Goal: Task Accomplishment & Management: Manage account settings

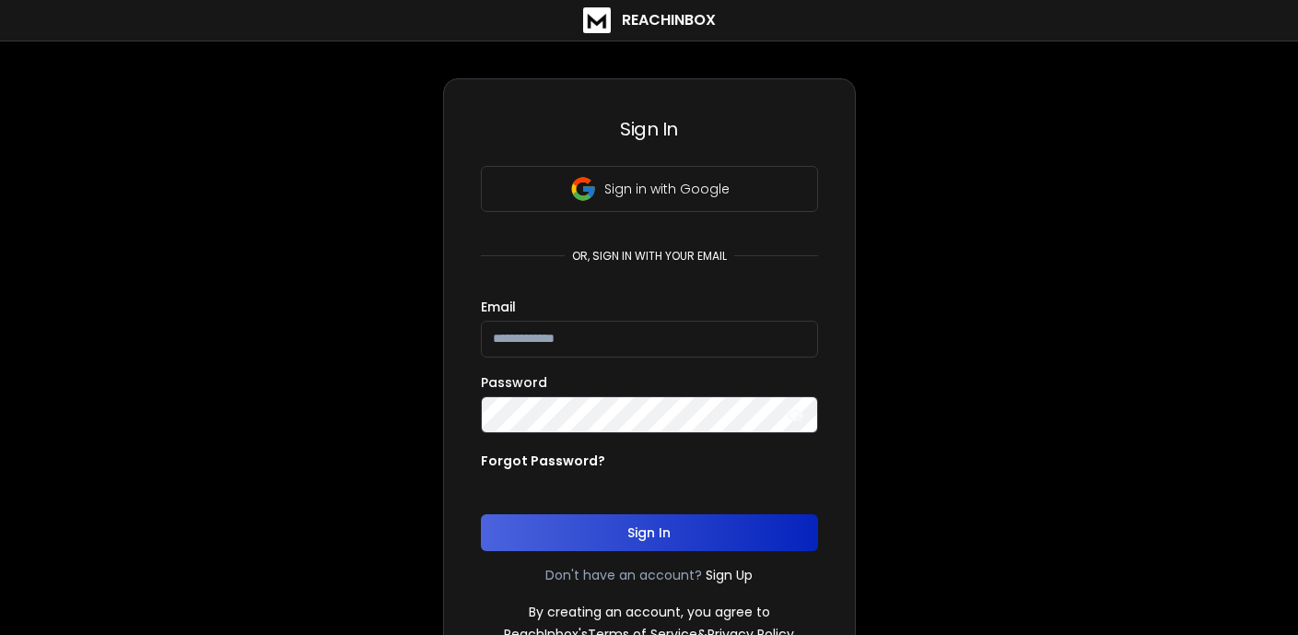
type input "**********"
click at [639, 541] on button "Sign In" at bounding box center [649, 532] width 337 height 37
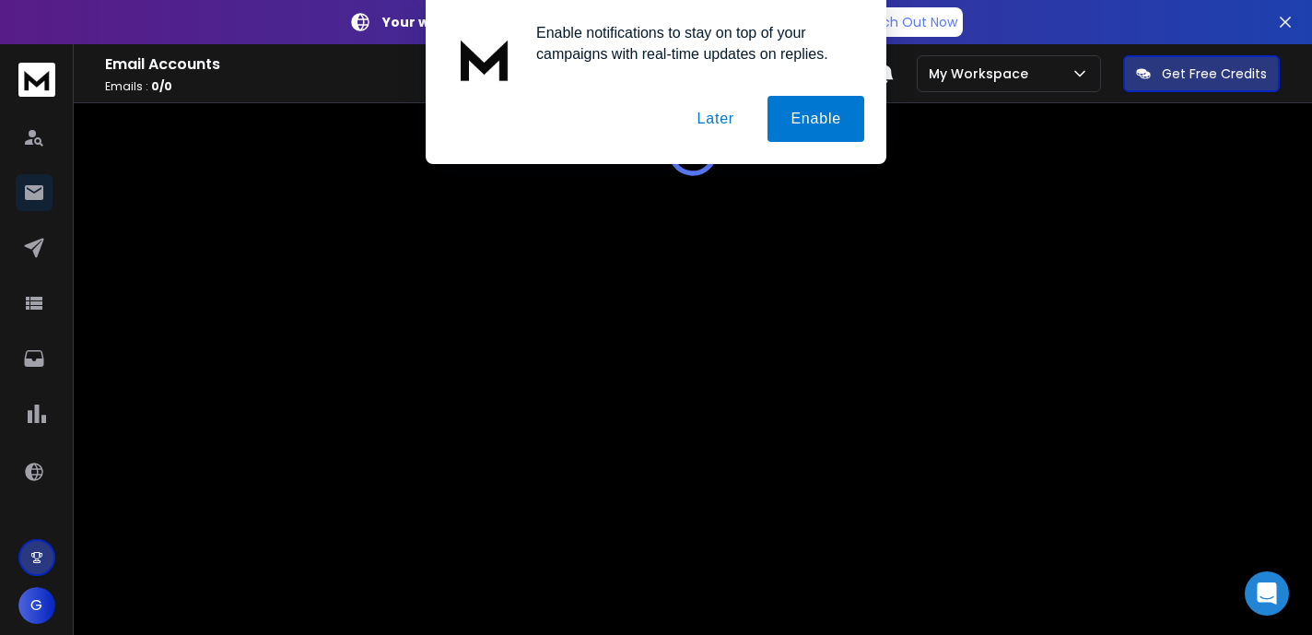
click at [714, 118] on button "Later" at bounding box center [714, 119] width 83 height 46
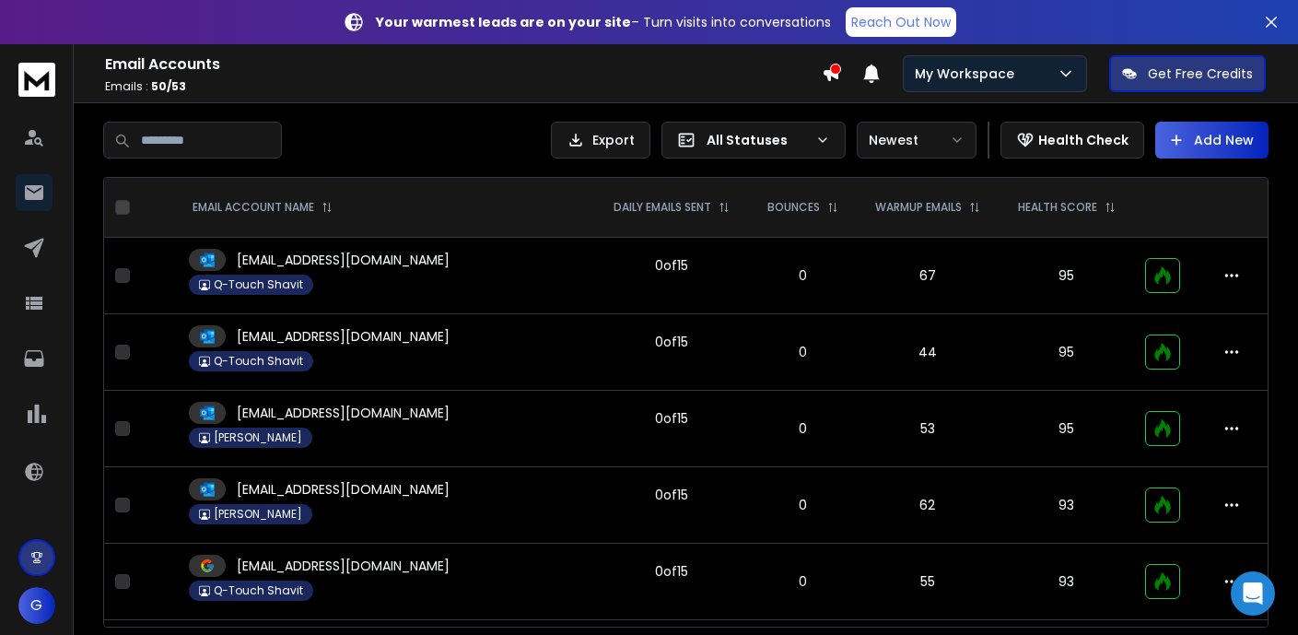
click at [927, 79] on p "My Workspace" at bounding box center [968, 73] width 107 height 18
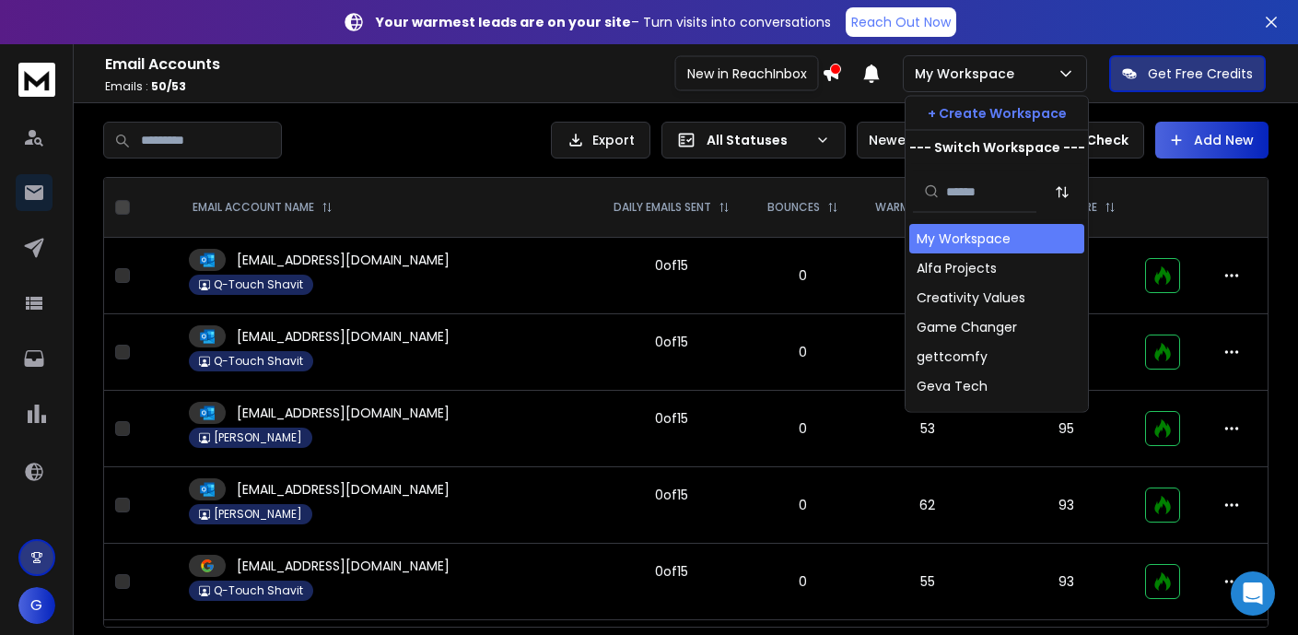
click at [779, 83] on div "New in ReachInbox" at bounding box center [747, 73] width 144 height 35
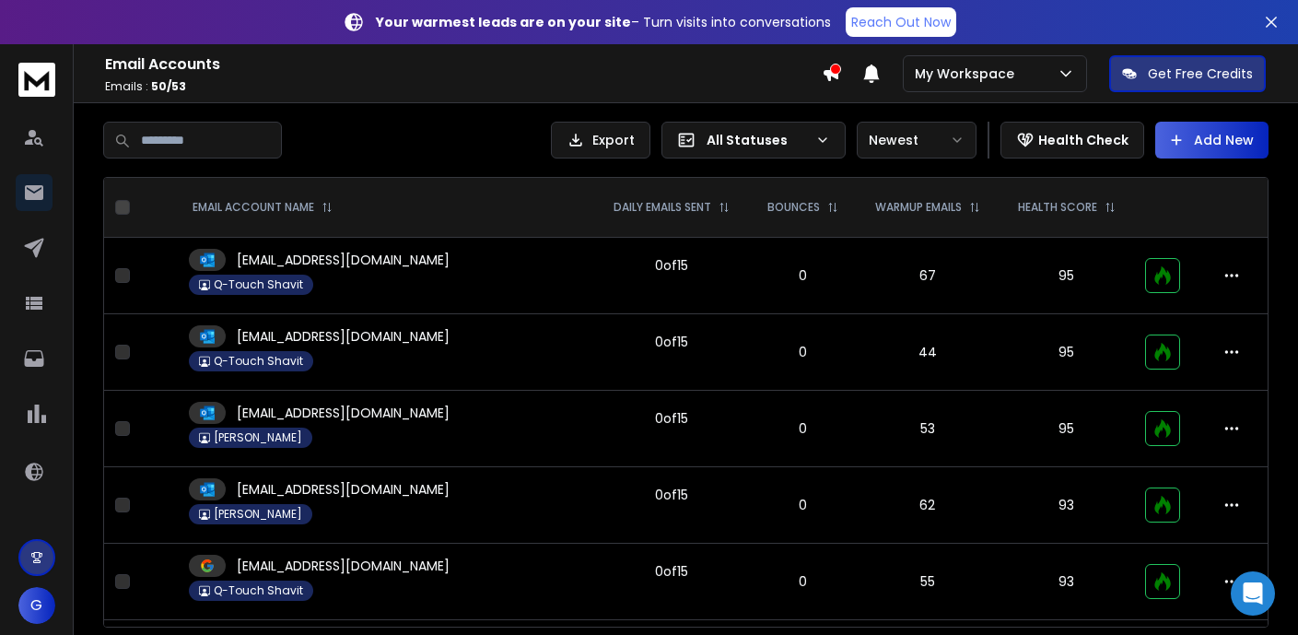
click at [782, 145] on p "All Statuses" at bounding box center [757, 140] width 101 height 18
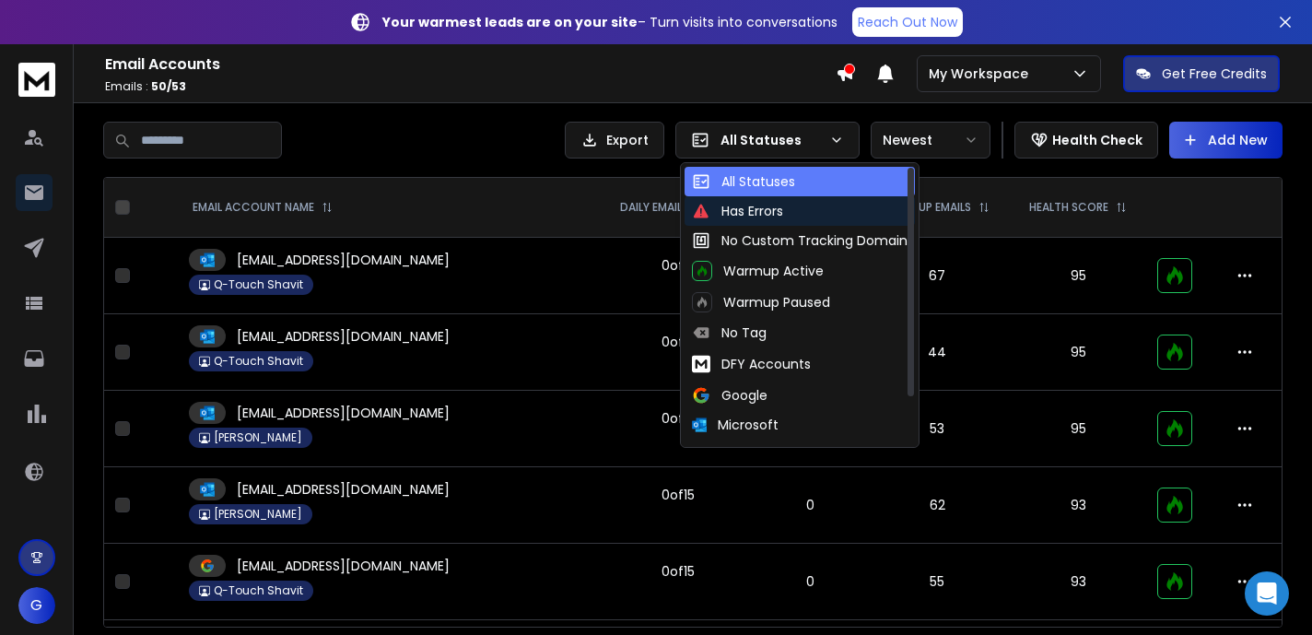
click at [751, 203] on div "Has Errors" at bounding box center [737, 211] width 91 height 18
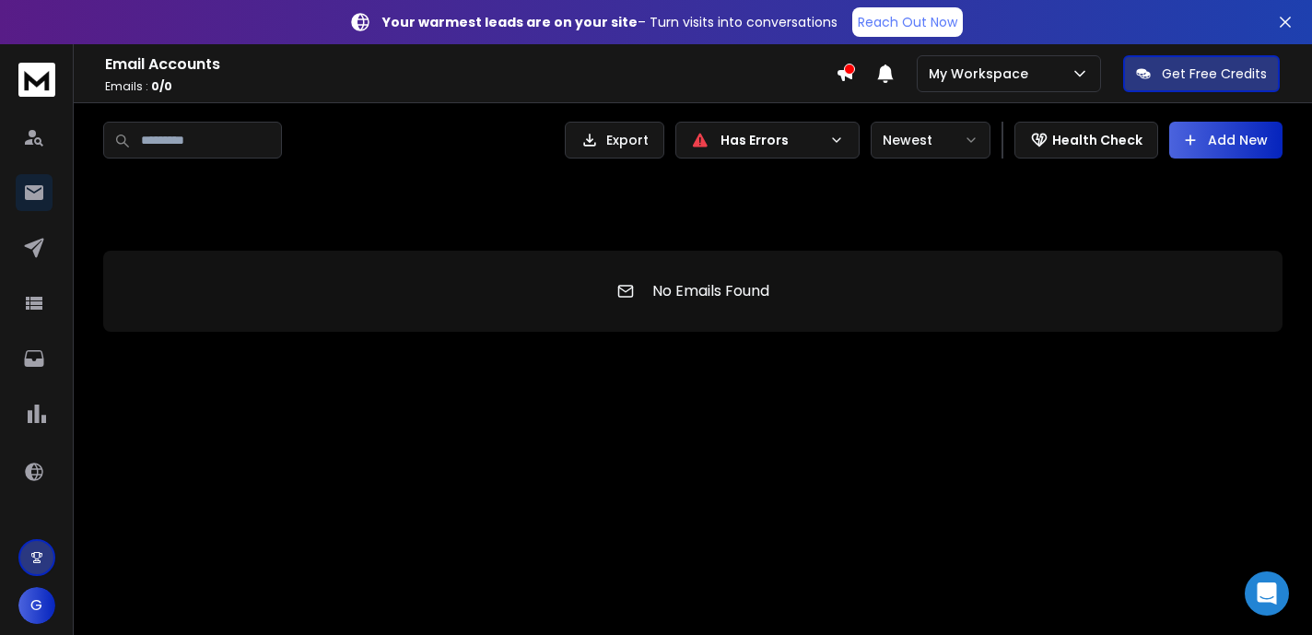
click at [758, 152] on div "Has Errors" at bounding box center [767, 140] width 184 height 37
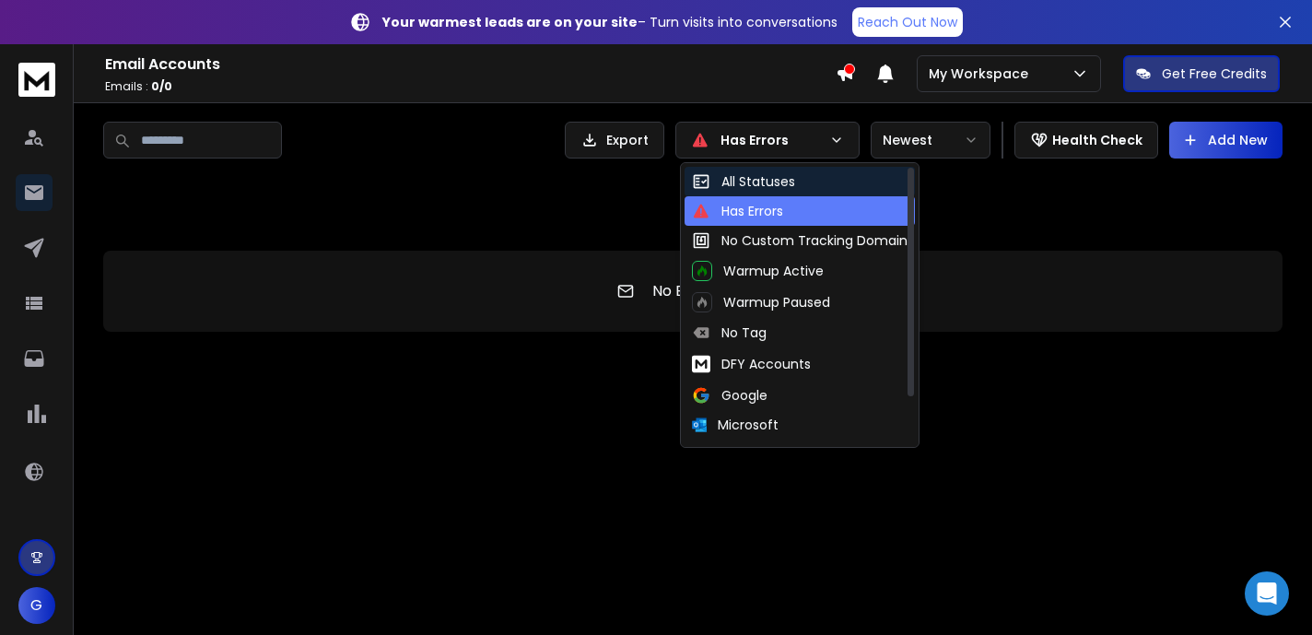
click at [755, 185] on div "All Statuses" at bounding box center [743, 181] width 103 height 18
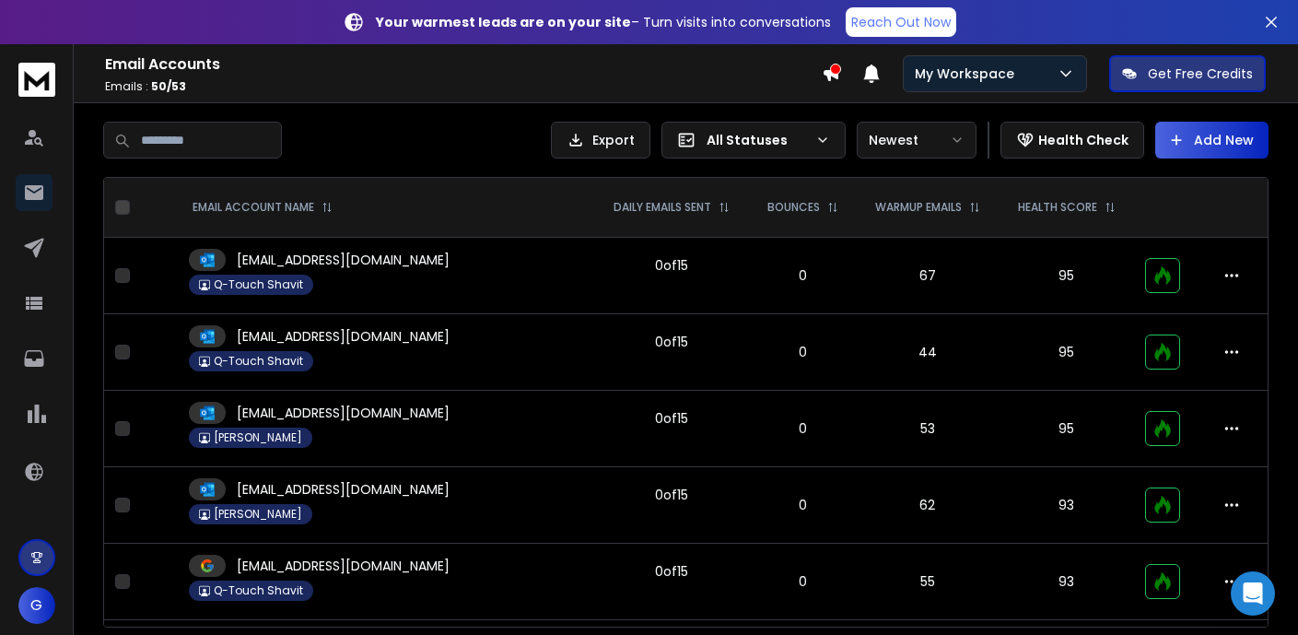
click at [961, 90] on button "My Workspace" at bounding box center [995, 73] width 184 height 37
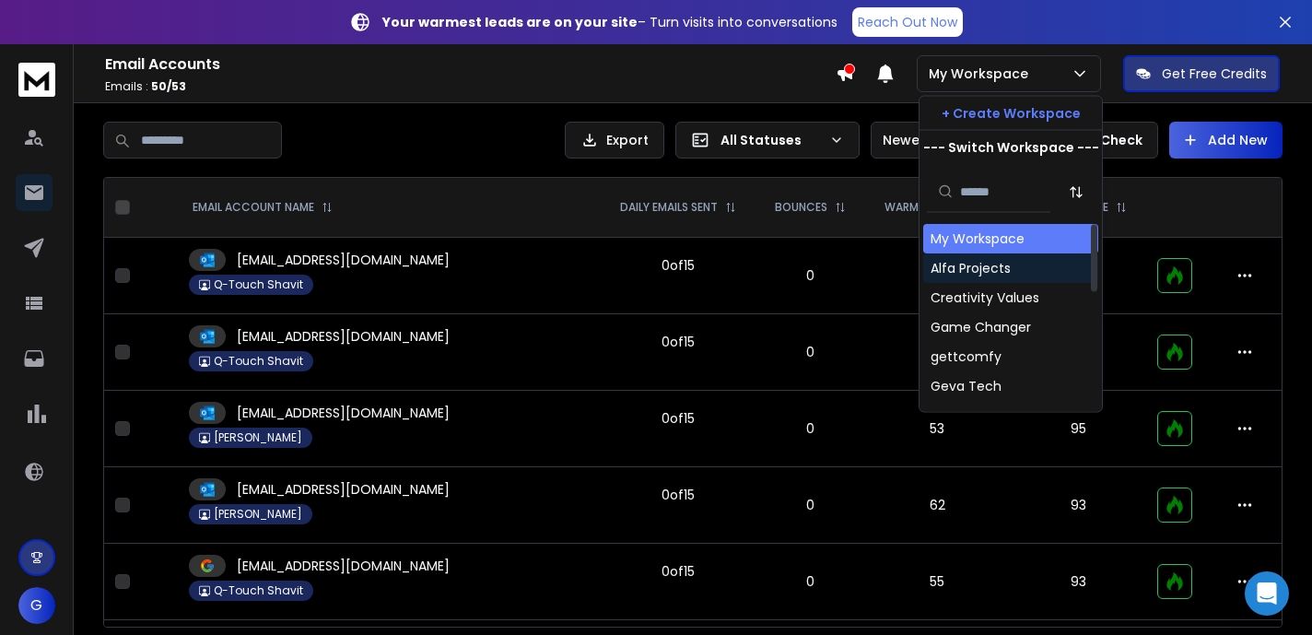
click at [970, 273] on div "Alfa Projects" at bounding box center [970, 268] width 80 height 18
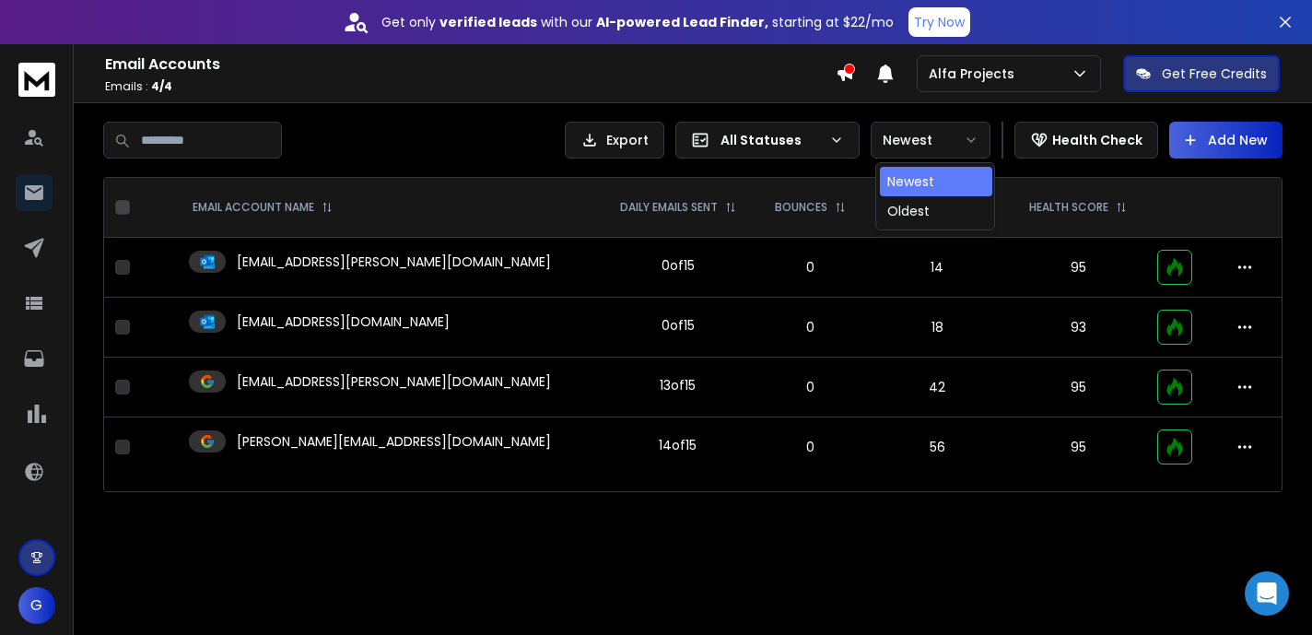
click at [931, 146] on button "Newest" at bounding box center [931, 140] width 120 height 37
click at [820, 134] on p "All Statuses" at bounding box center [770, 140] width 101 height 18
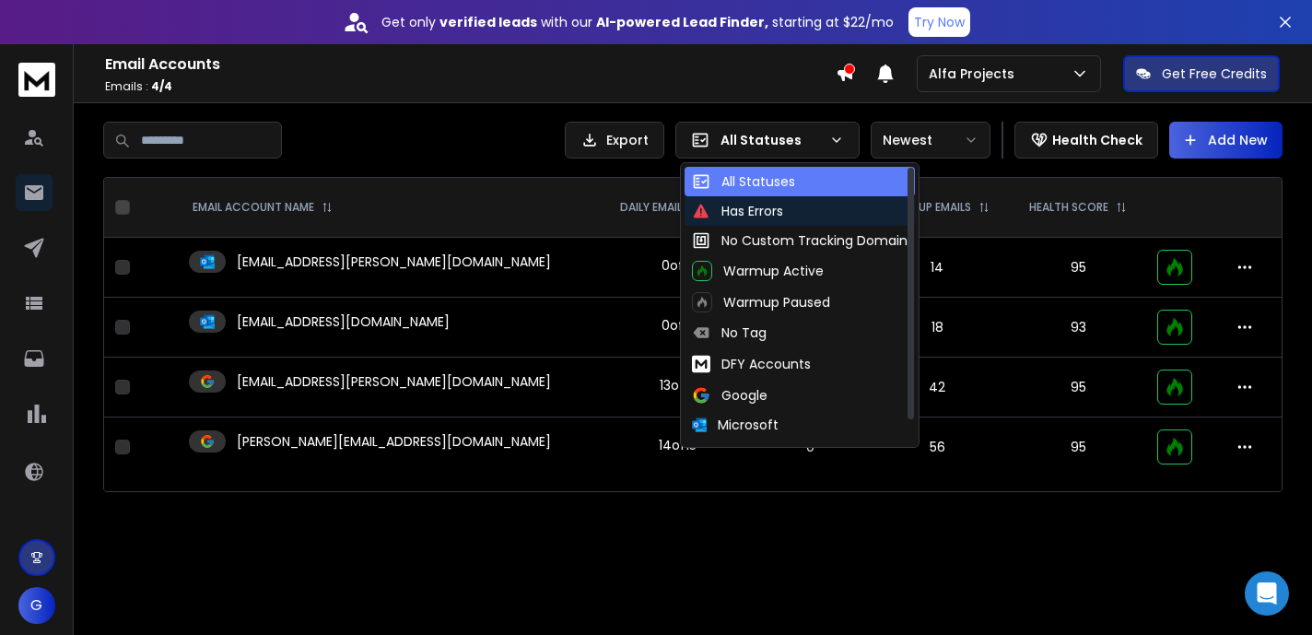
click at [770, 210] on div "Has Errors" at bounding box center [737, 211] width 91 height 18
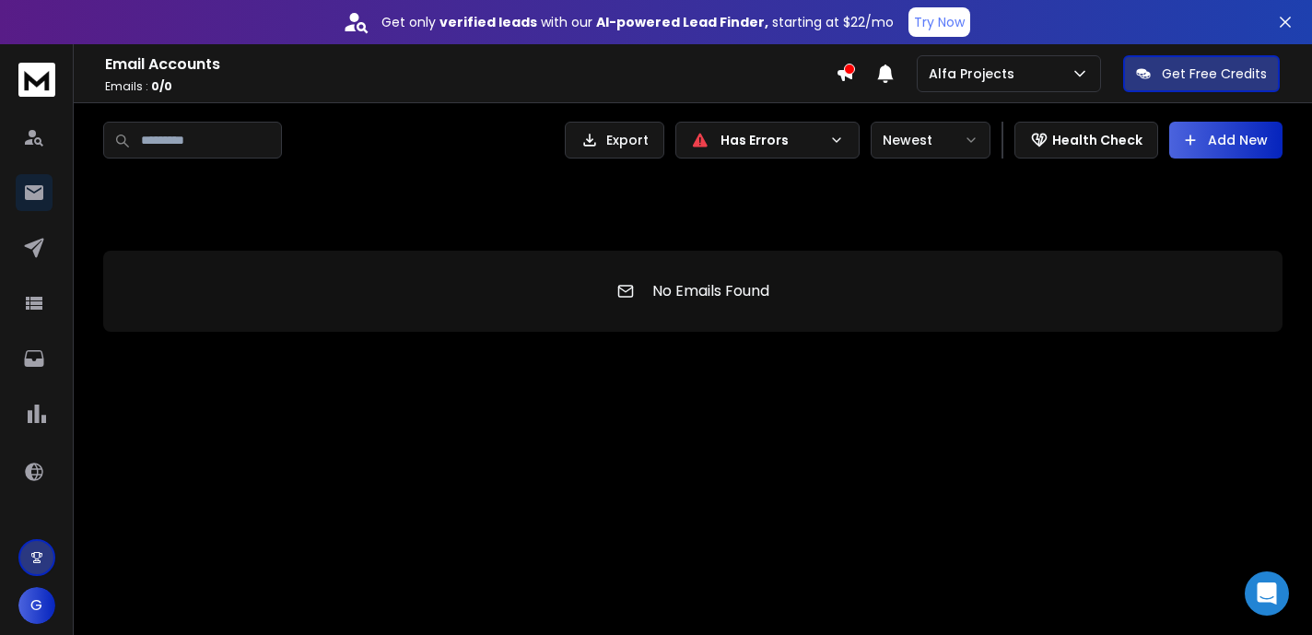
click at [815, 148] on p "Has Errors" at bounding box center [770, 140] width 101 height 18
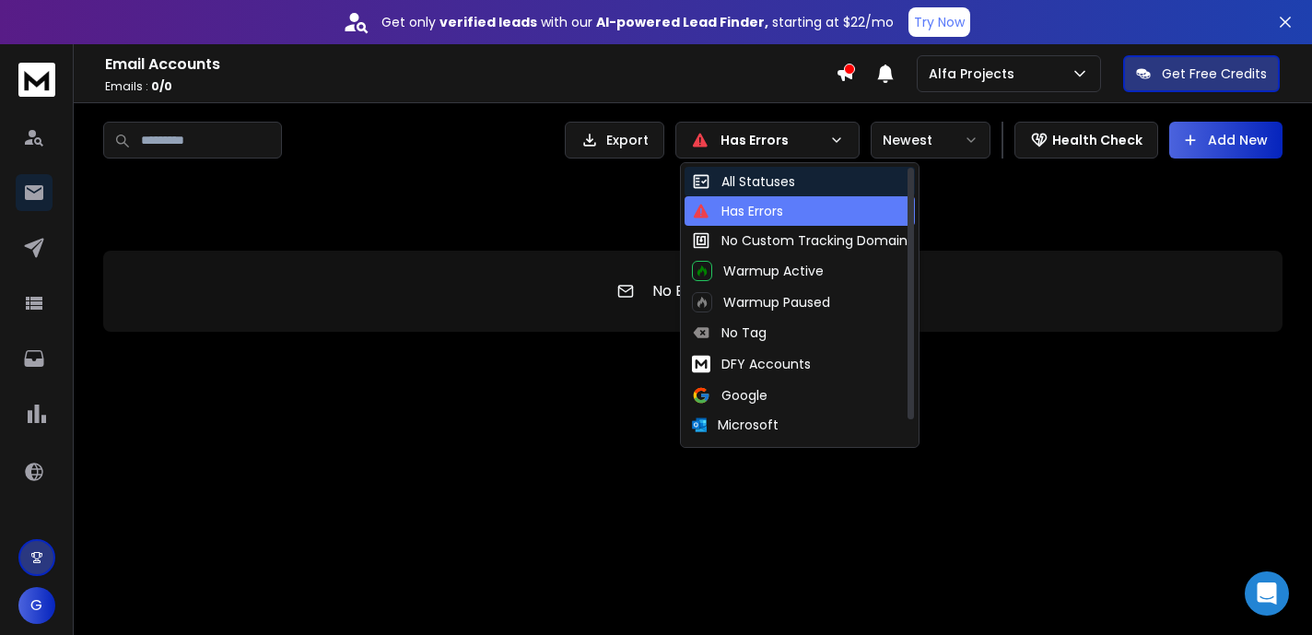
click at [787, 184] on div "All Statuses" at bounding box center [743, 181] width 103 height 18
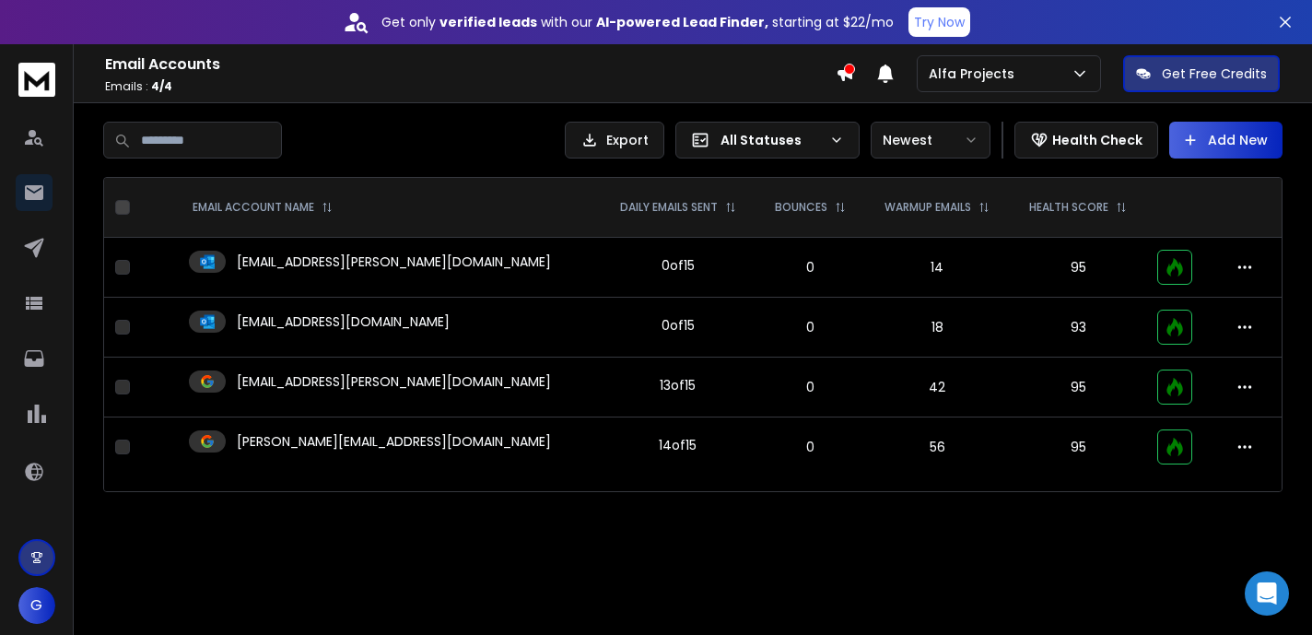
click at [1011, 96] on div "Email Accounts Emails : 4 / 4 Alfa Projects Get Free Credits" at bounding box center [656, 73] width 1312 height 59
click at [988, 89] on button "Alfa Projects" at bounding box center [1009, 73] width 184 height 37
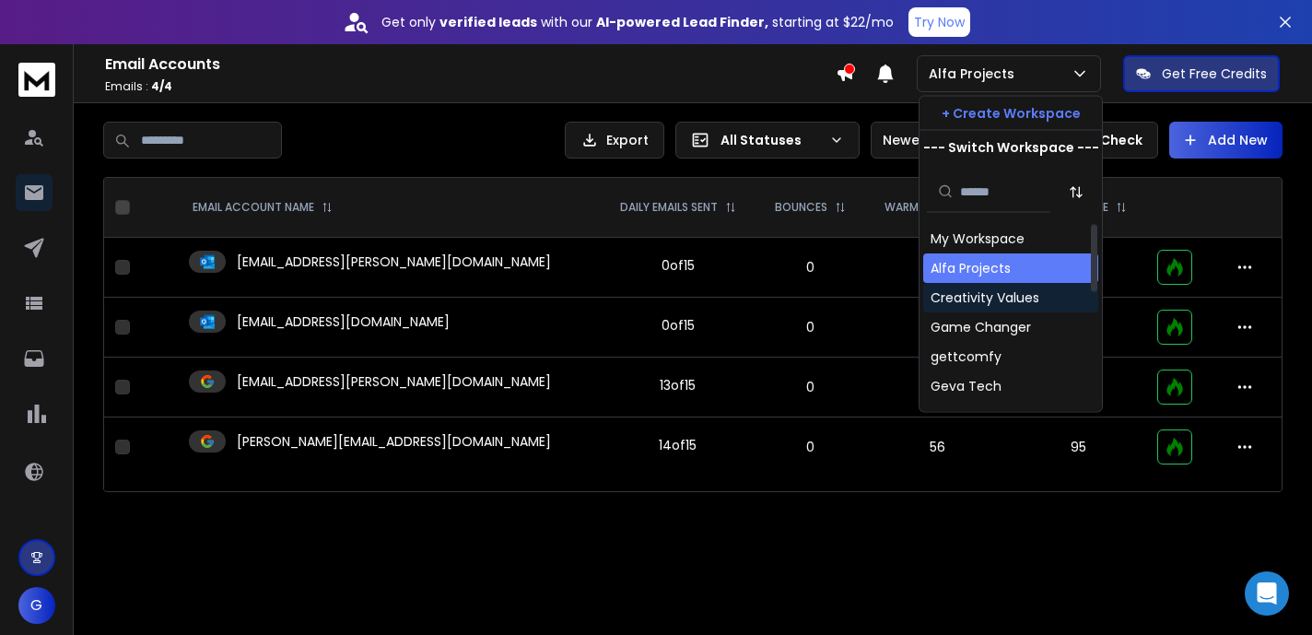
click at [983, 301] on div "Creativity Values" at bounding box center [984, 297] width 109 height 18
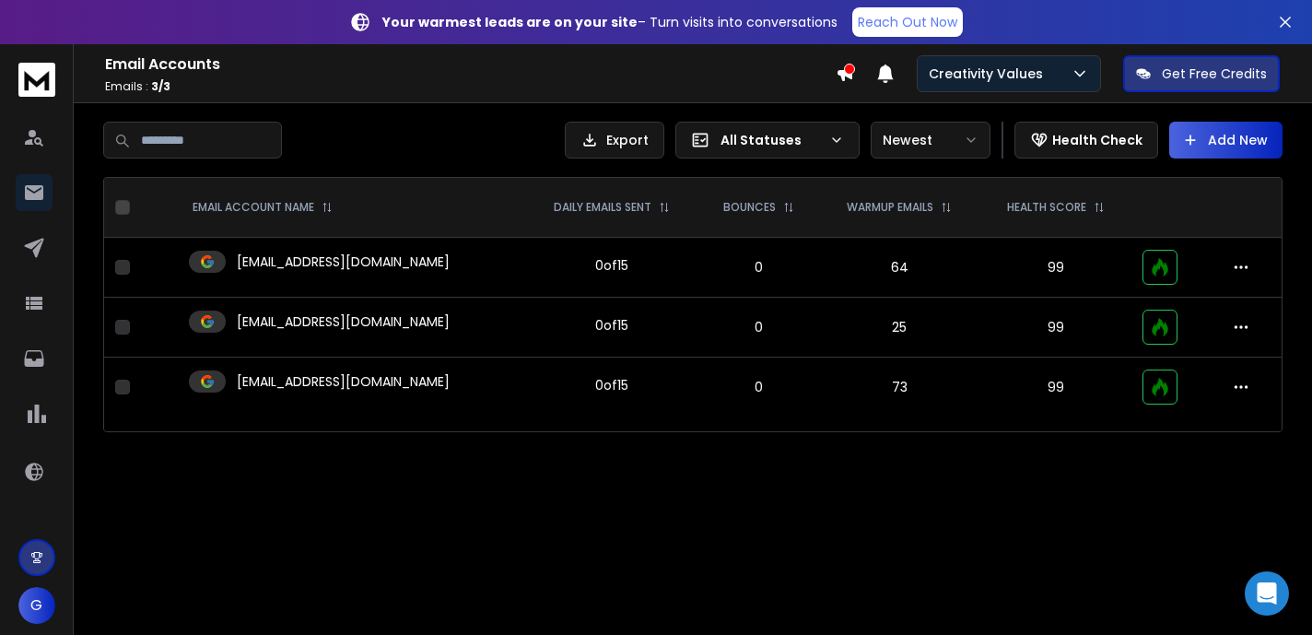
click at [1022, 78] on p "Creativity Values" at bounding box center [990, 73] width 122 height 18
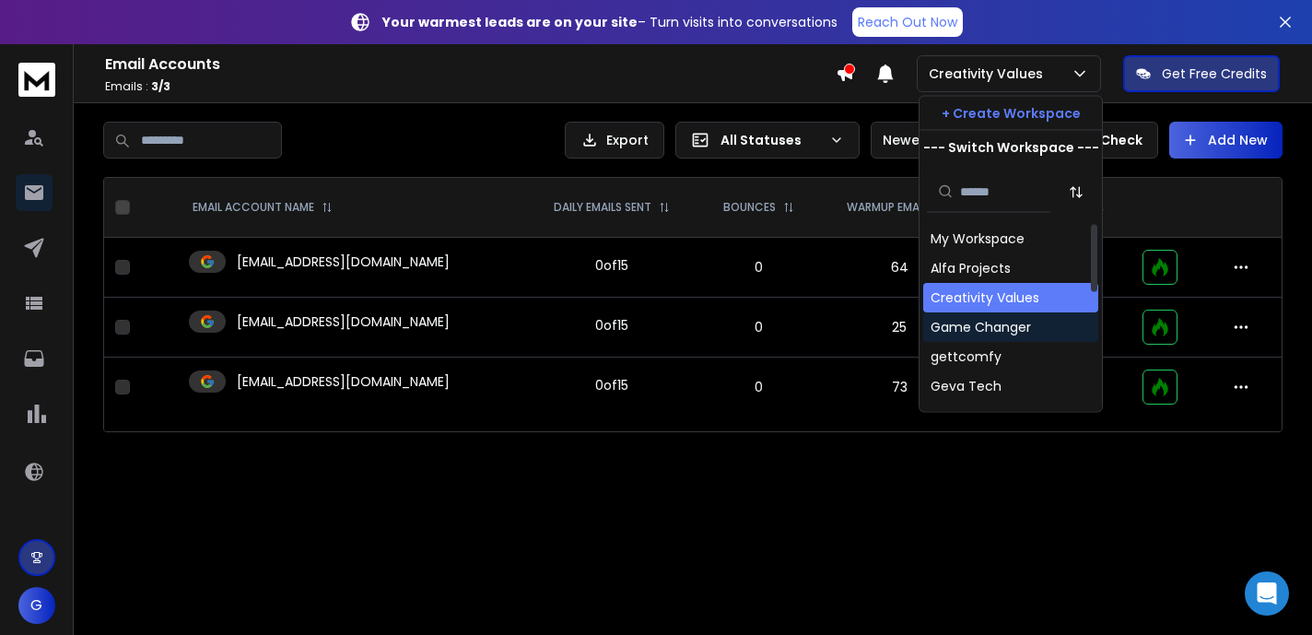
click at [993, 327] on div "Game Changer" at bounding box center [980, 327] width 100 height 18
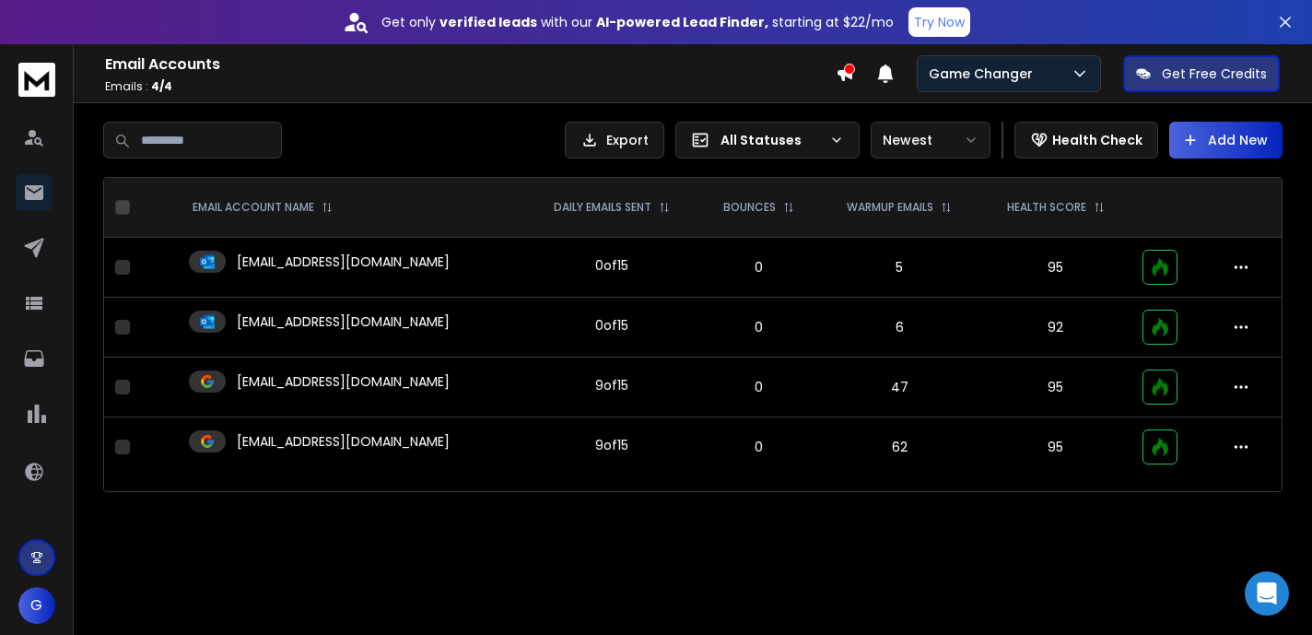
click at [981, 83] on button "Game Changer" at bounding box center [1009, 73] width 184 height 37
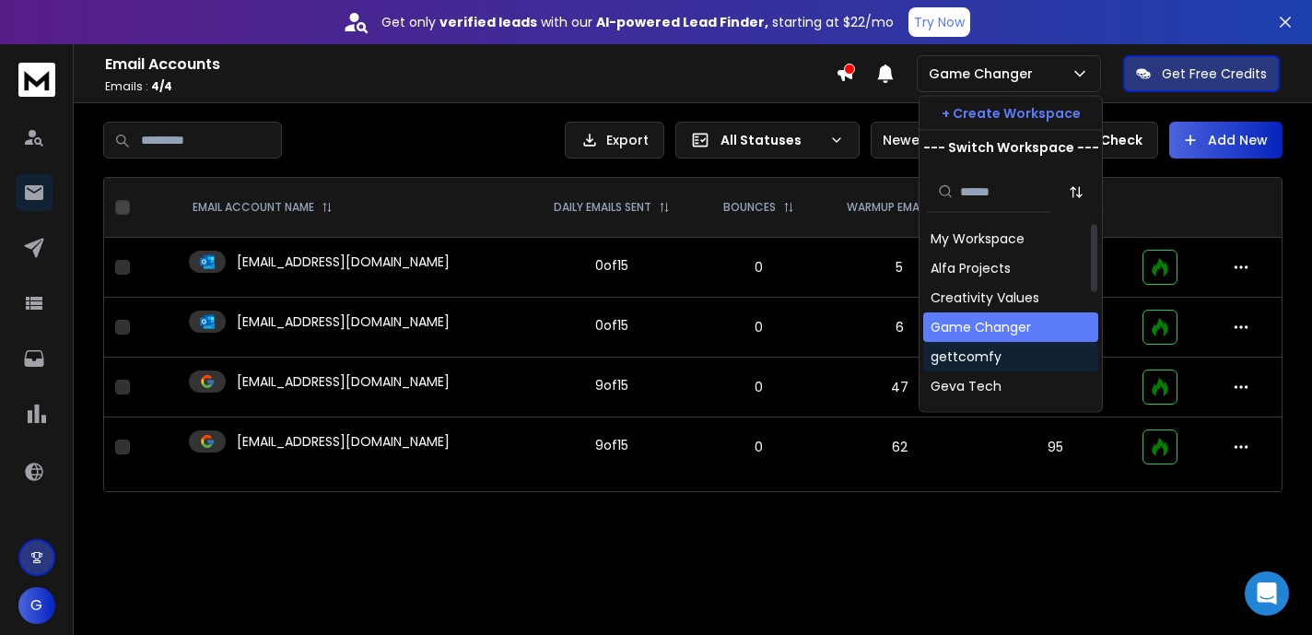
click at [964, 360] on div "gettcomfy" at bounding box center [965, 356] width 71 height 18
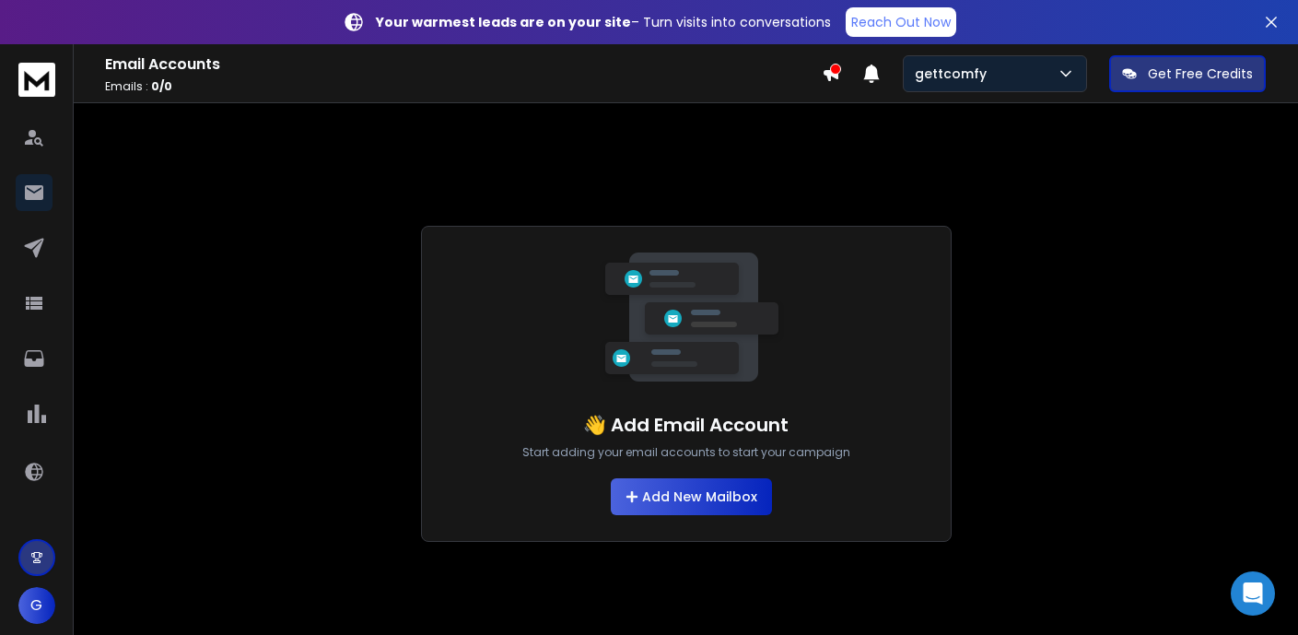
click at [948, 85] on button "gettcomfy" at bounding box center [995, 73] width 184 height 37
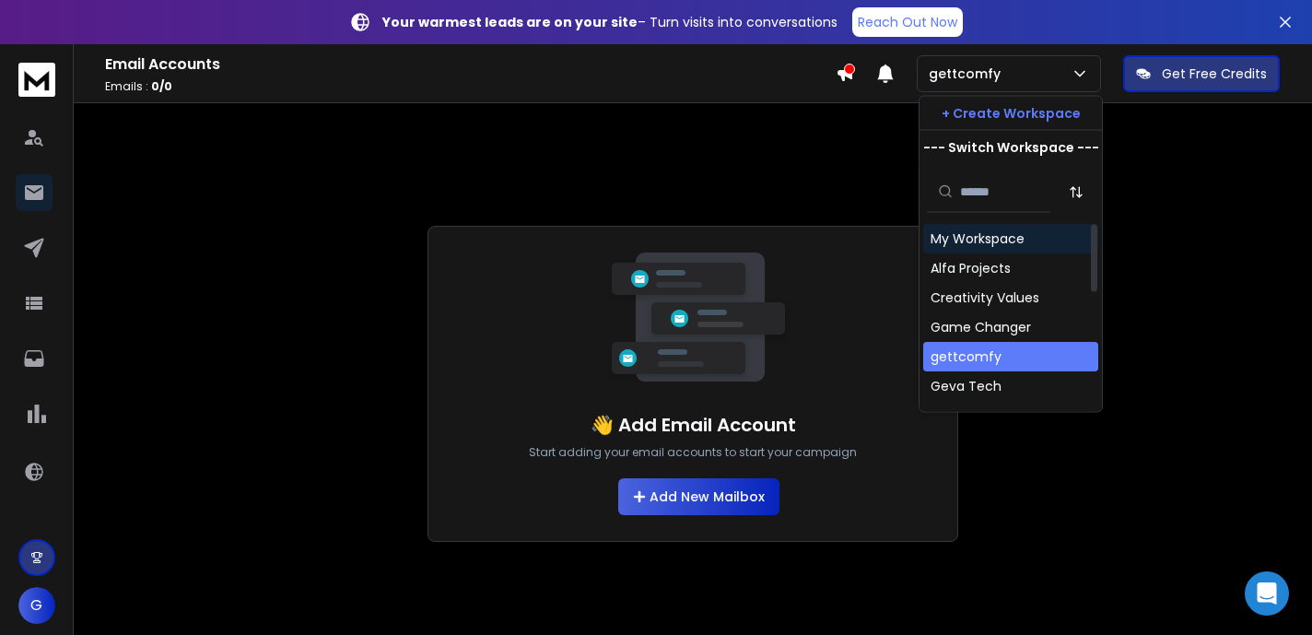
click at [973, 239] on div "My Workspace" at bounding box center [977, 238] width 94 height 18
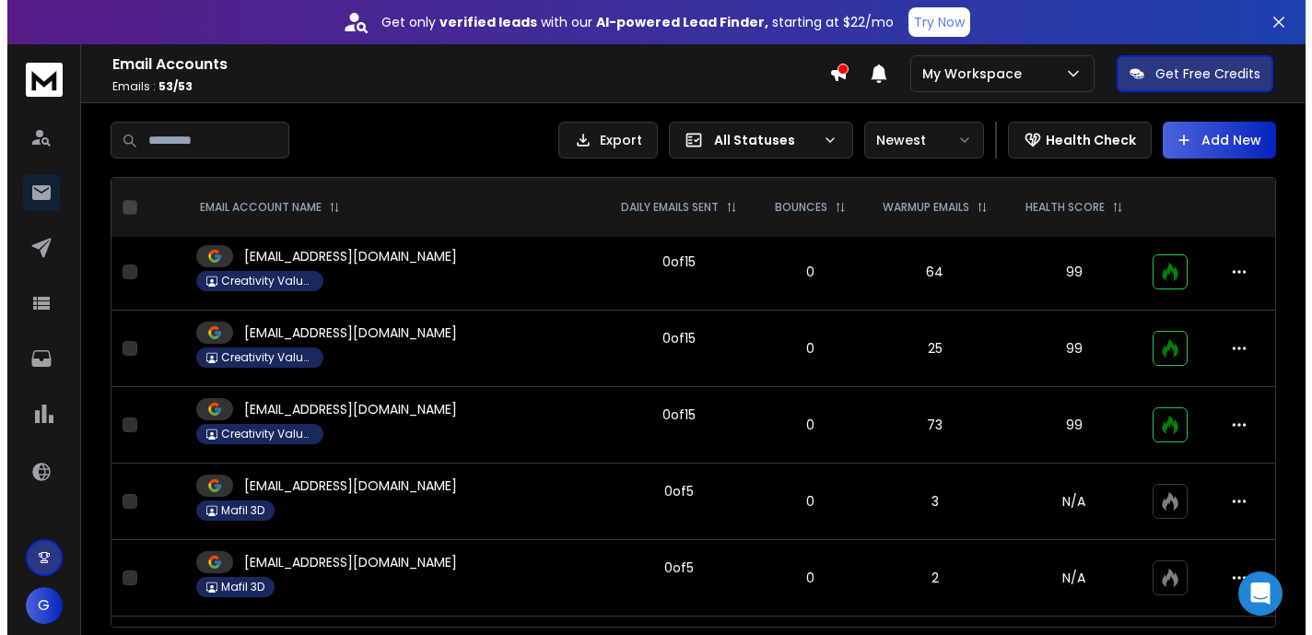
scroll to position [3677, 0]
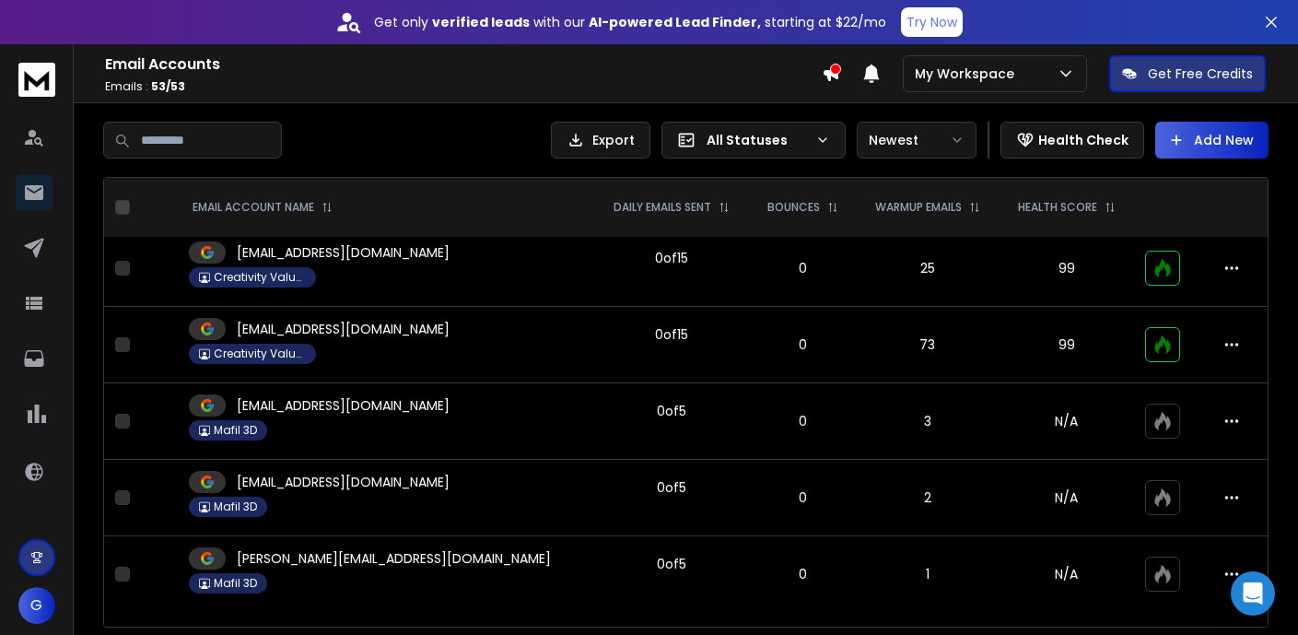
click at [756, 155] on div "All Statuses" at bounding box center [753, 140] width 184 height 37
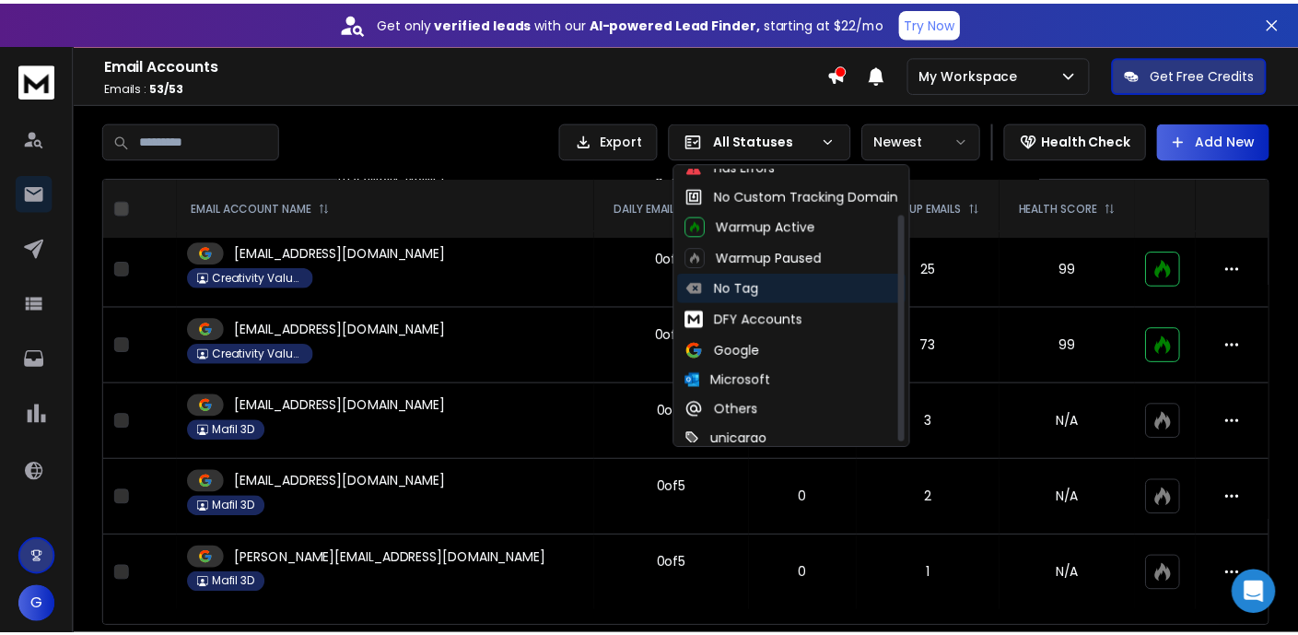
scroll to position [55, 0]
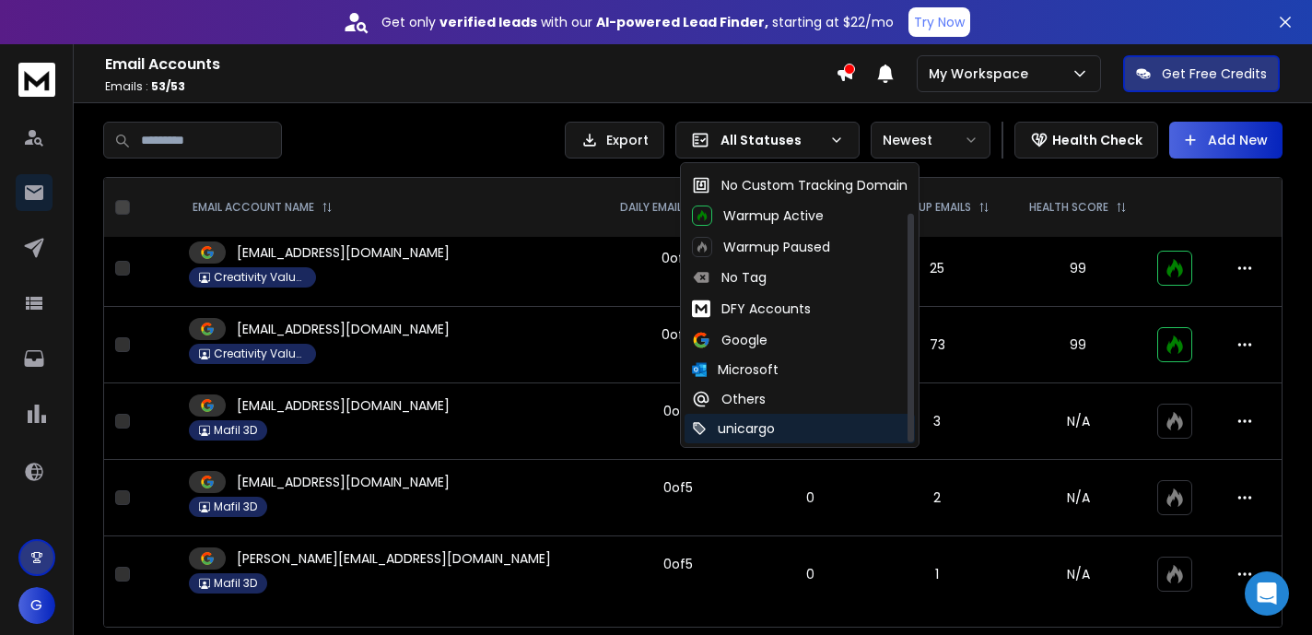
click at [757, 427] on div "unicargo" at bounding box center [733, 428] width 83 height 18
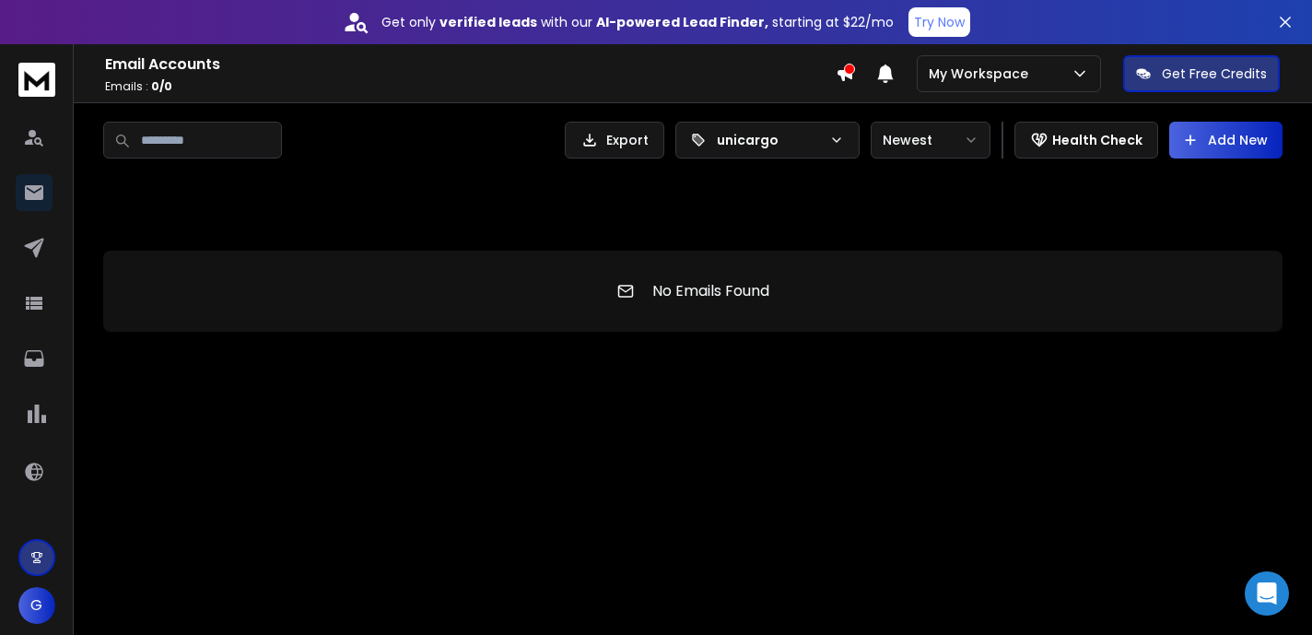
click at [766, 151] on div "unicargo" at bounding box center [767, 140] width 184 height 37
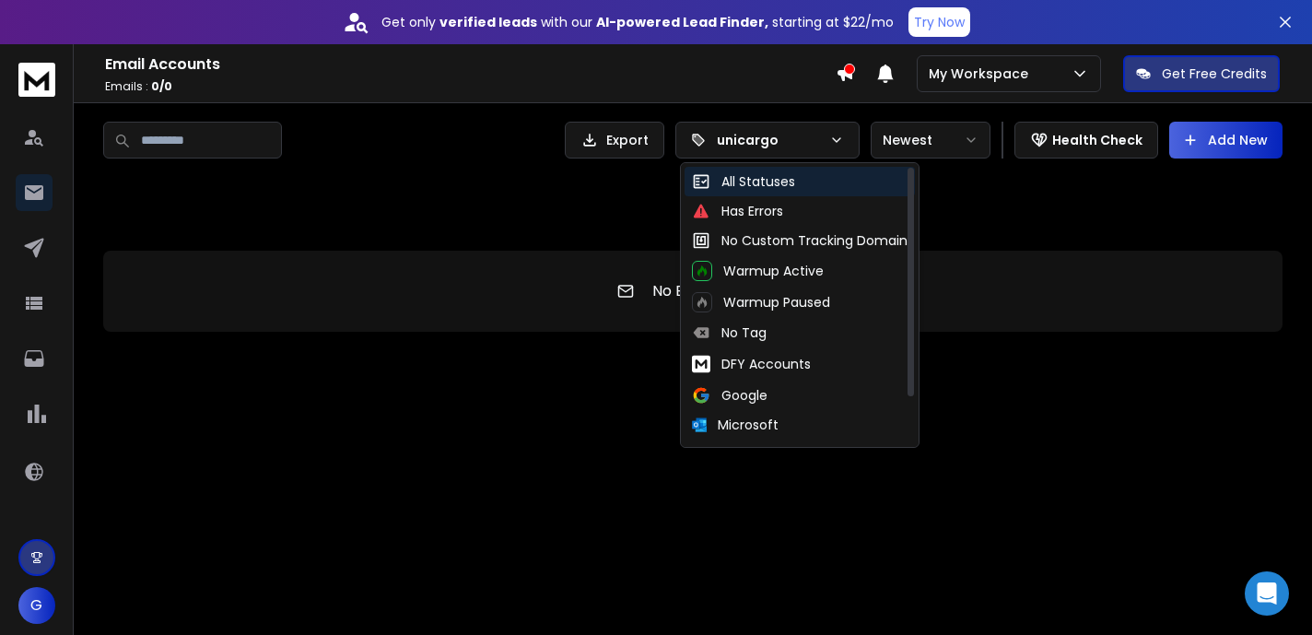
click at [754, 177] on div "All Statuses" at bounding box center [743, 181] width 103 height 18
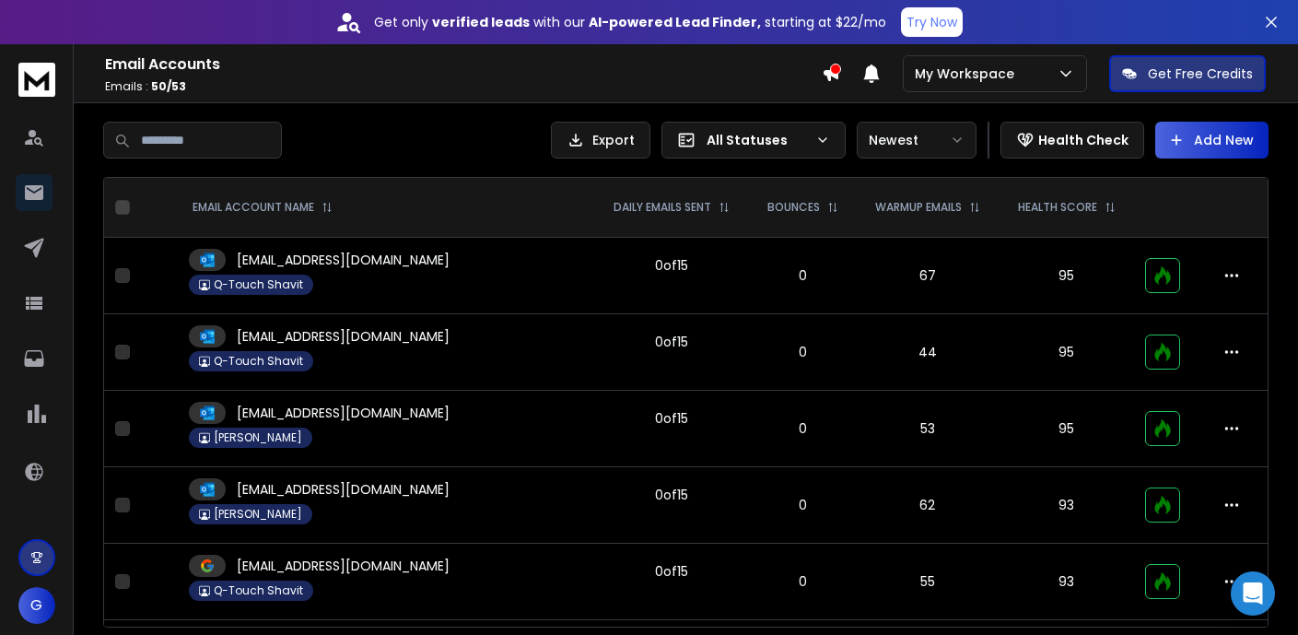
click at [755, 146] on p "All Statuses" at bounding box center [757, 140] width 101 height 18
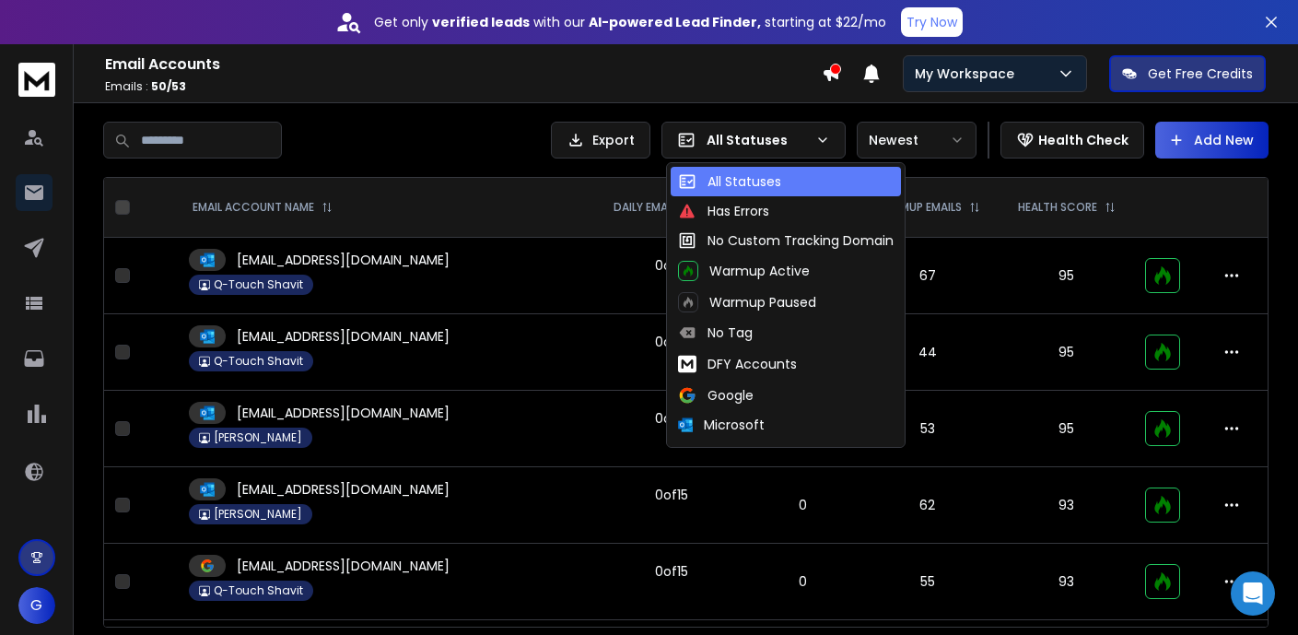
click at [949, 76] on p "My Workspace" at bounding box center [968, 73] width 107 height 18
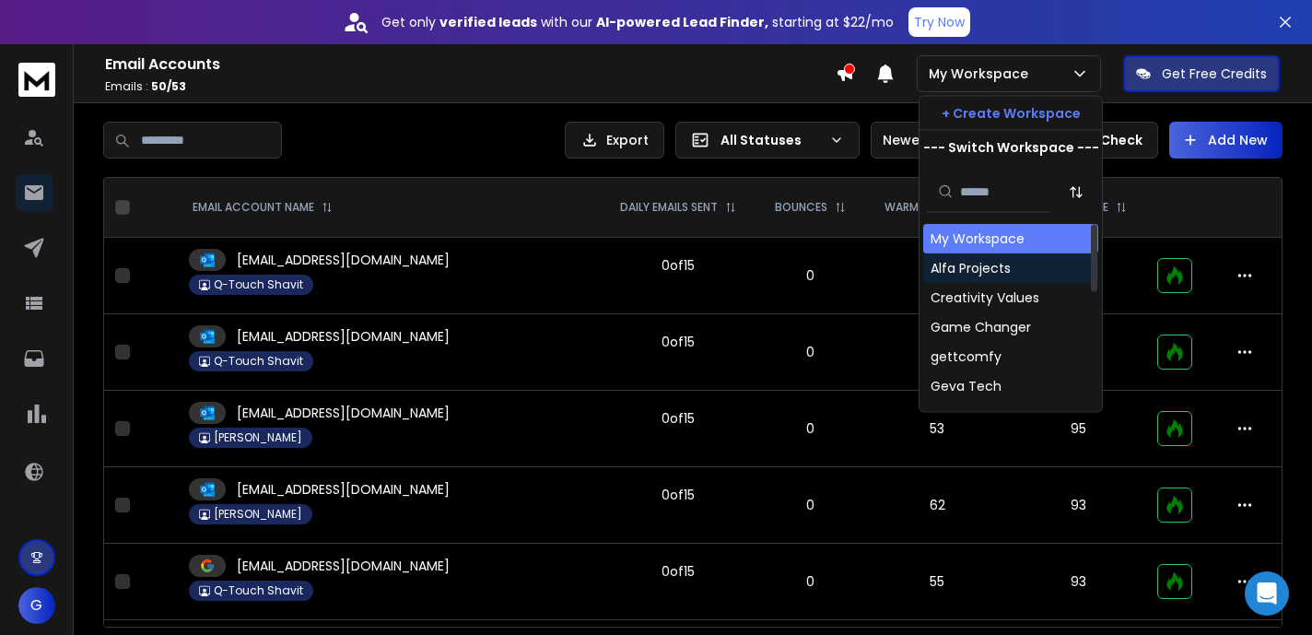
click at [954, 264] on div "Alfa Projects" at bounding box center [970, 268] width 80 height 18
